Goal: Navigation & Orientation: Find specific page/section

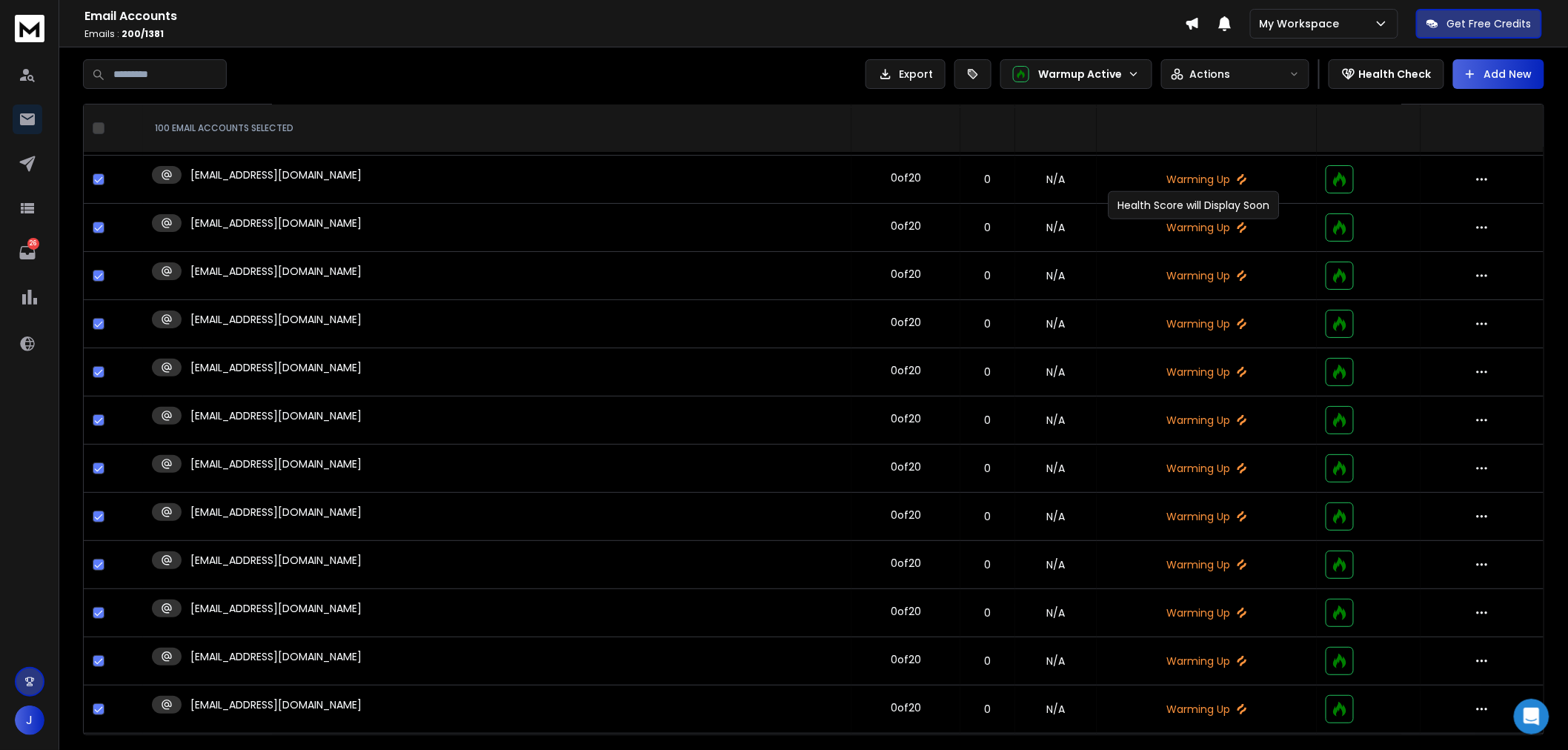
scroll to position [2, 0]
click at [25, 80] on icon at bounding box center [27, 78] width 15 height 7
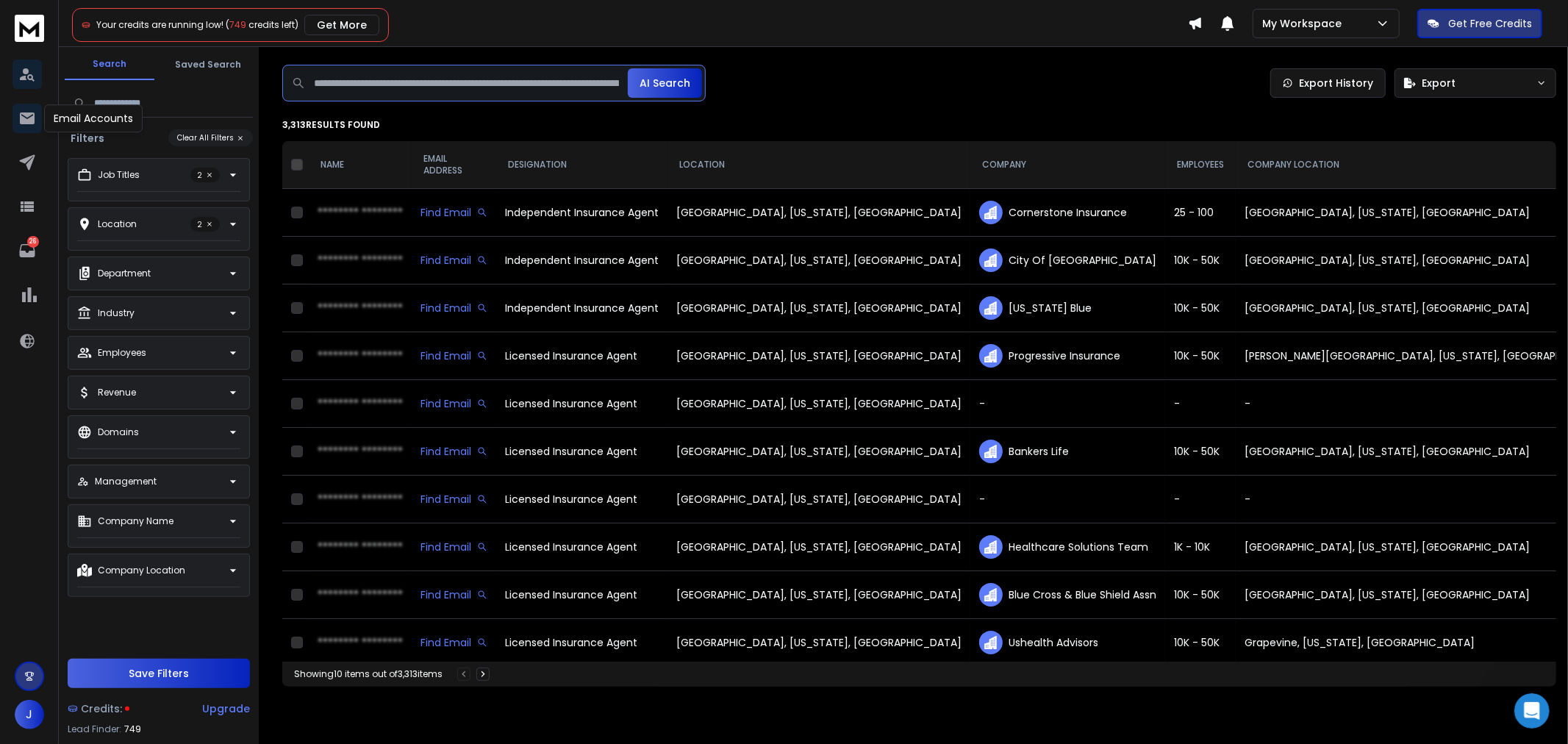
click at [28, 111] on icon at bounding box center [28, 119] width 18 height 18
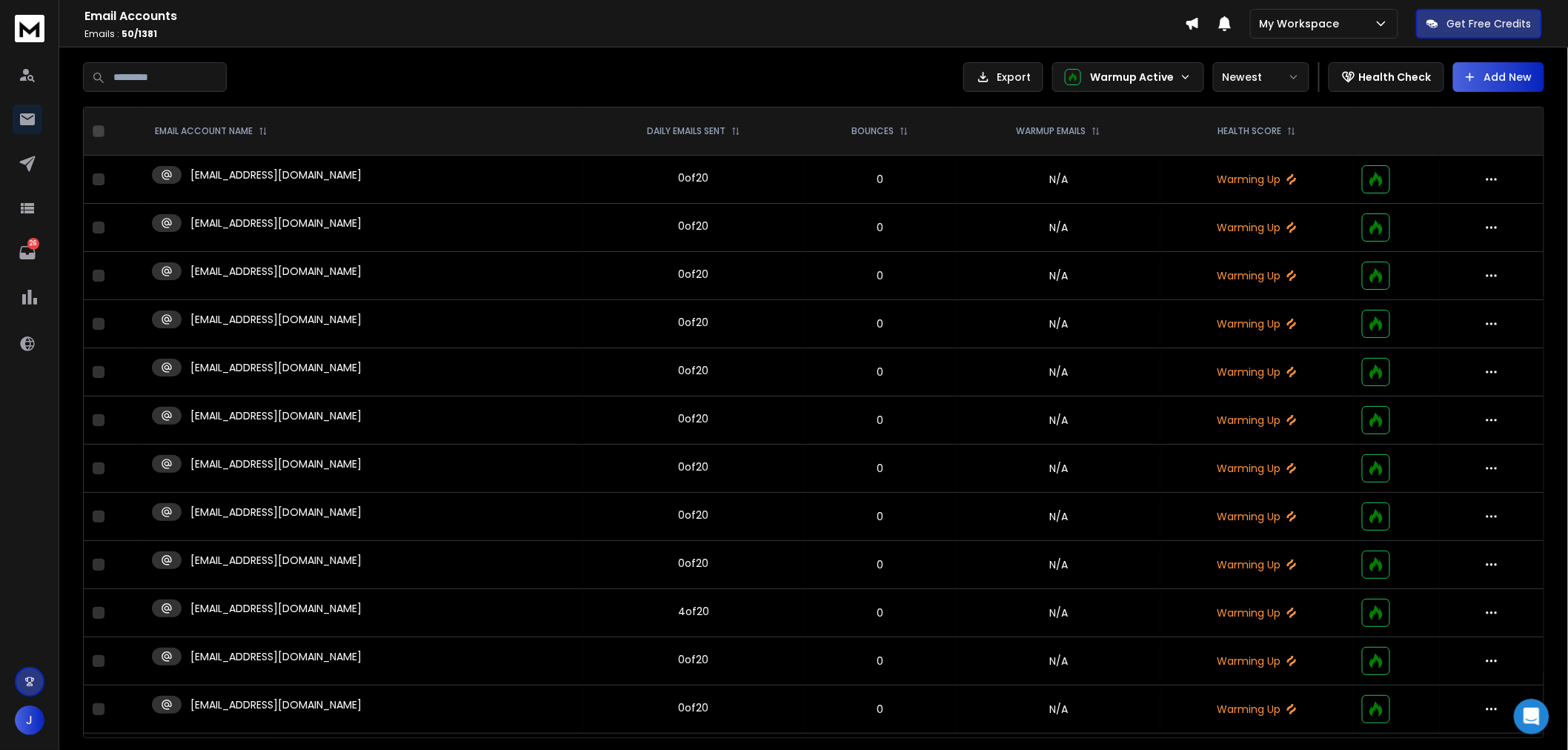
click at [1187, 78] on icon at bounding box center [1185, 77] width 11 height 11
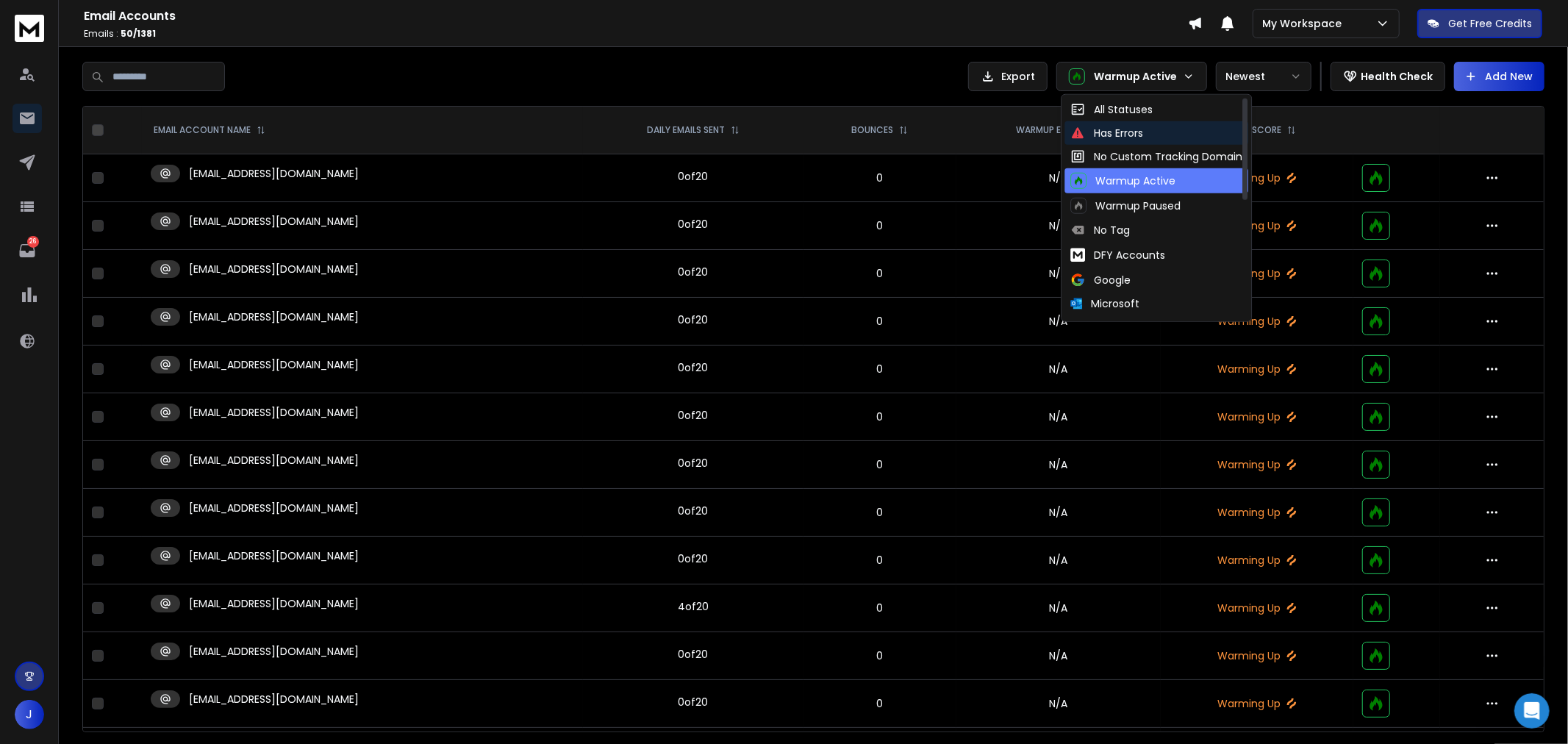
click at [1141, 130] on div "Has Errors" at bounding box center [1107, 133] width 72 height 15
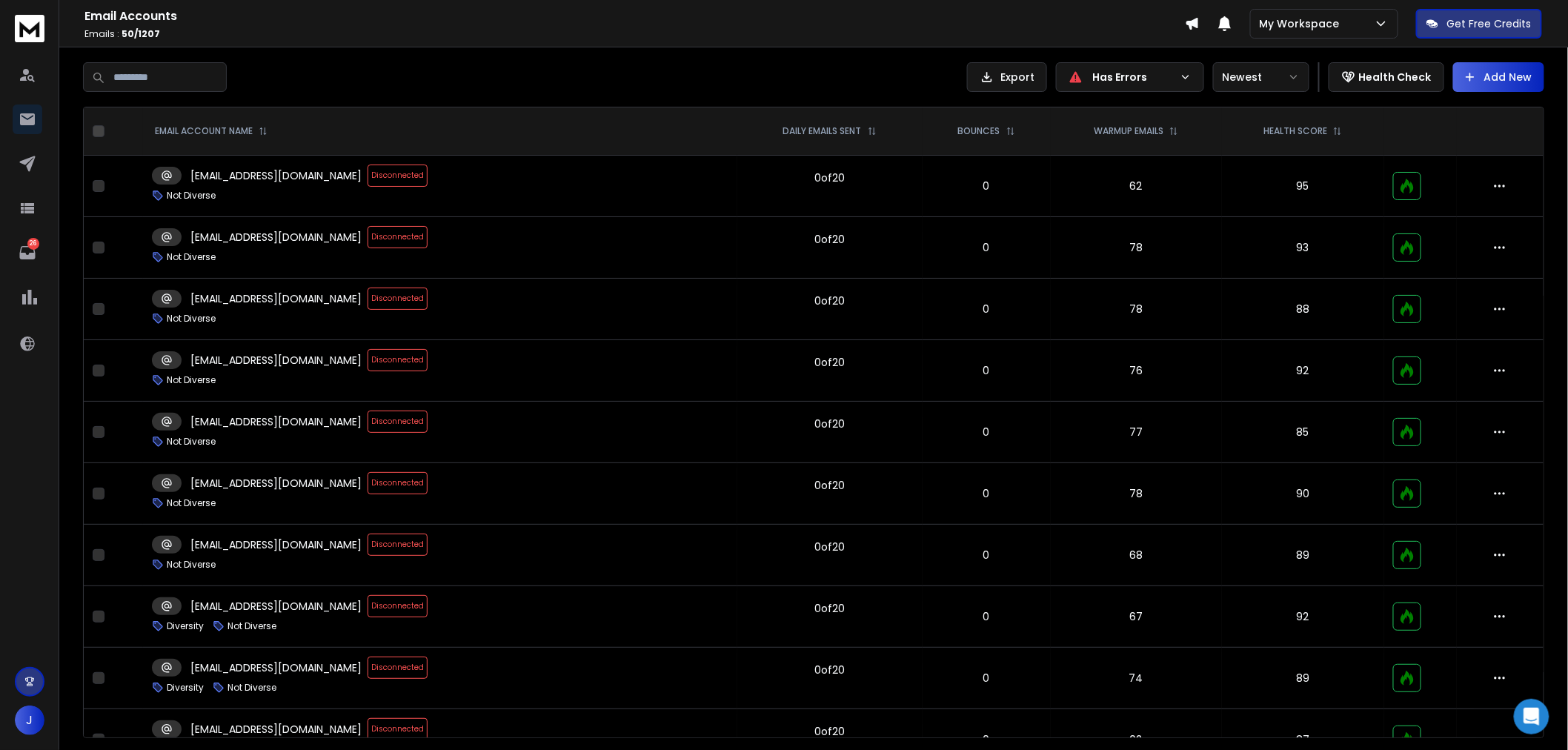
click at [1191, 81] on icon at bounding box center [1185, 77] width 11 height 11
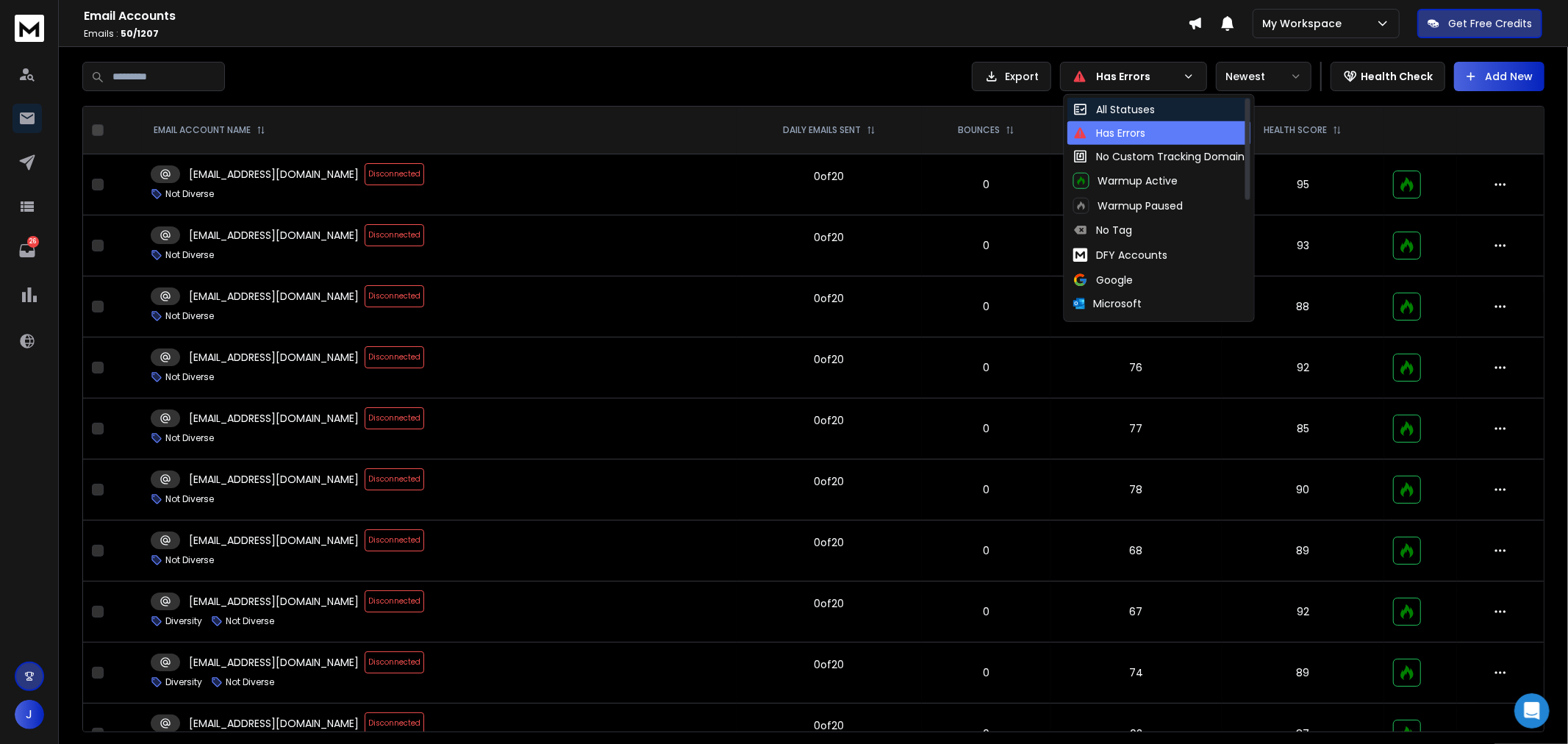
click at [1137, 113] on div "All Statuses" at bounding box center [1114, 110] width 82 height 15
